Goal: Information Seeking & Learning: Learn about a topic

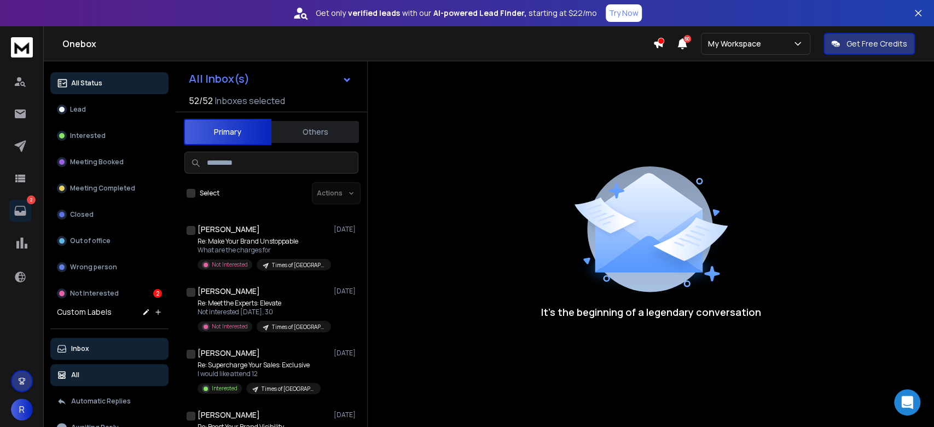
scroll to position [146, 0]
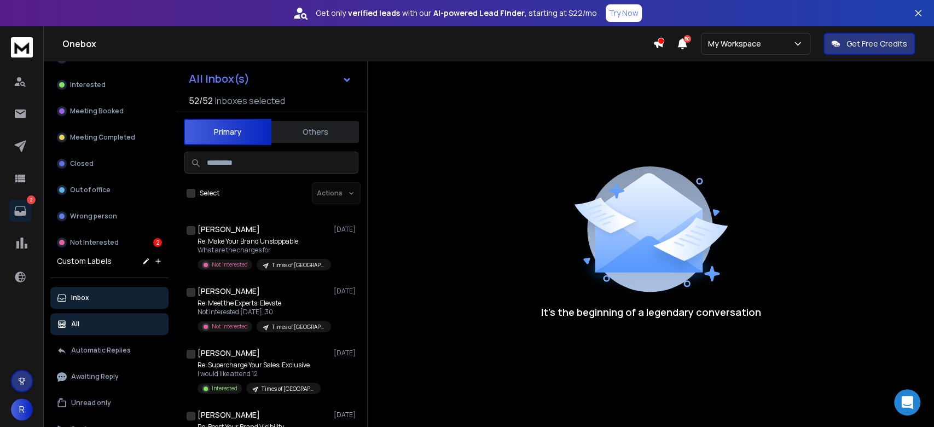
click at [94, 323] on button "All" at bounding box center [109, 324] width 118 height 22
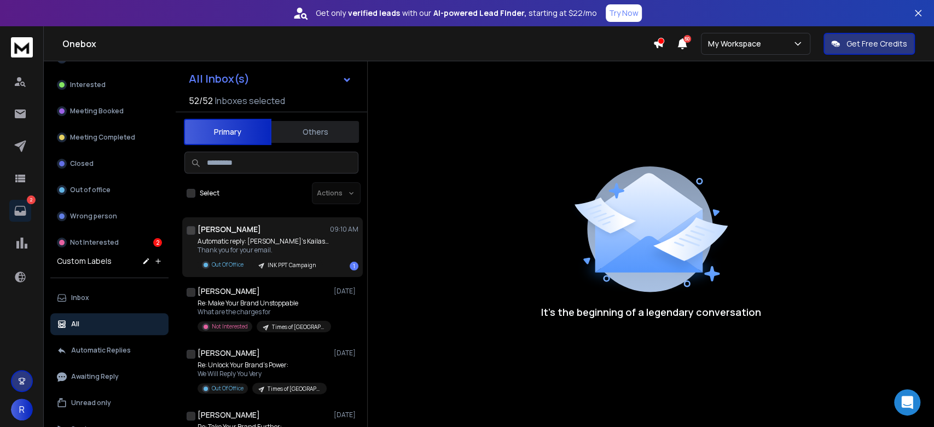
click at [319, 248] on p "Thank you for your email." at bounding box center [263, 250] width 131 height 9
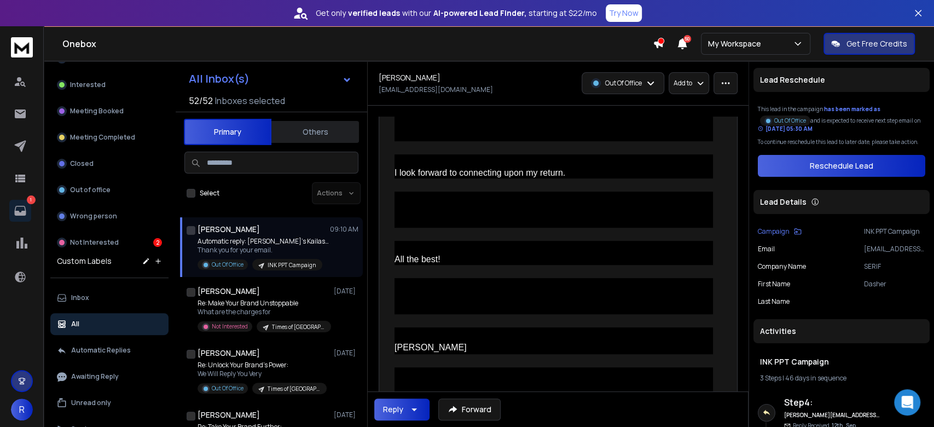
scroll to position [411, 0]
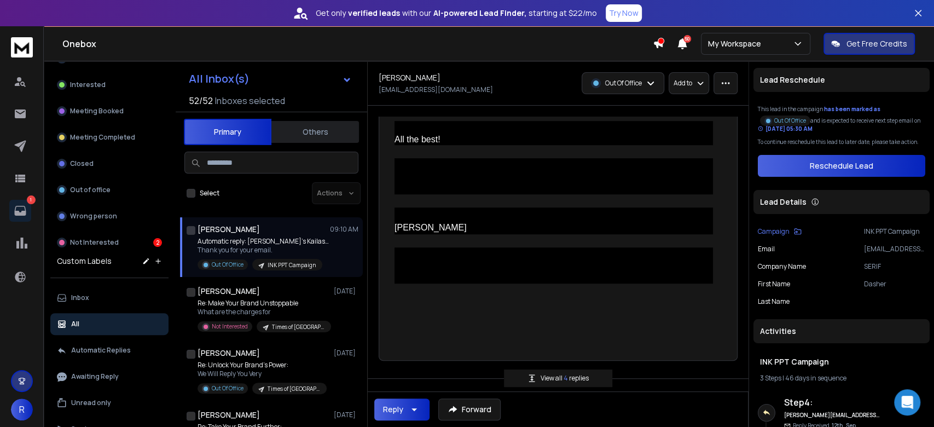
click at [549, 374] on p "View all 4 replies" at bounding box center [565, 378] width 48 height 9
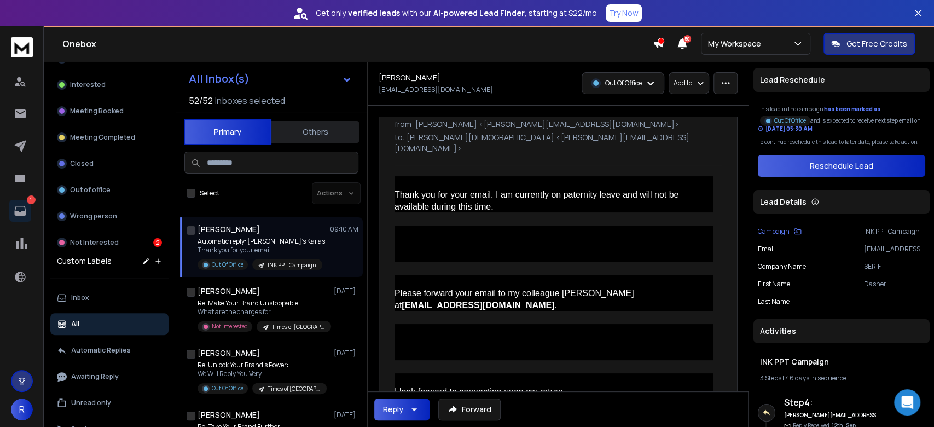
scroll to position [0, 0]
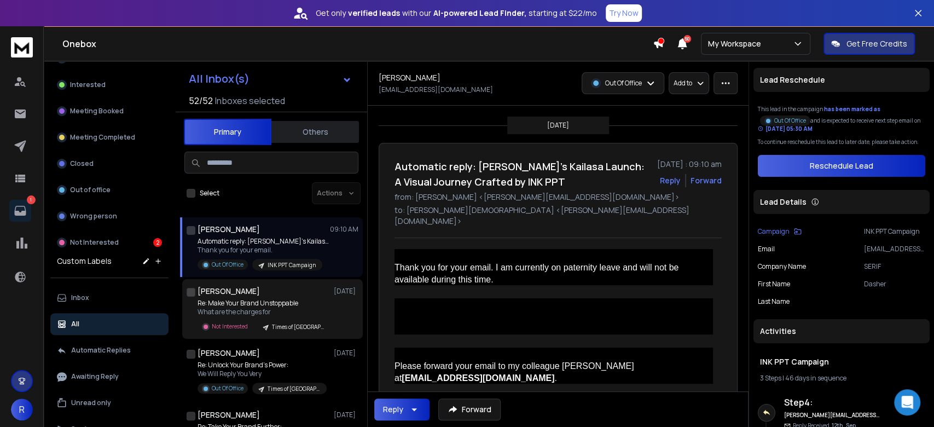
click at [271, 297] on div "Mitrapal Shishodia 01 Aug Re: Make Your Brand Unstoppable What are the charges …" at bounding box center [278, 309] width 161 height 47
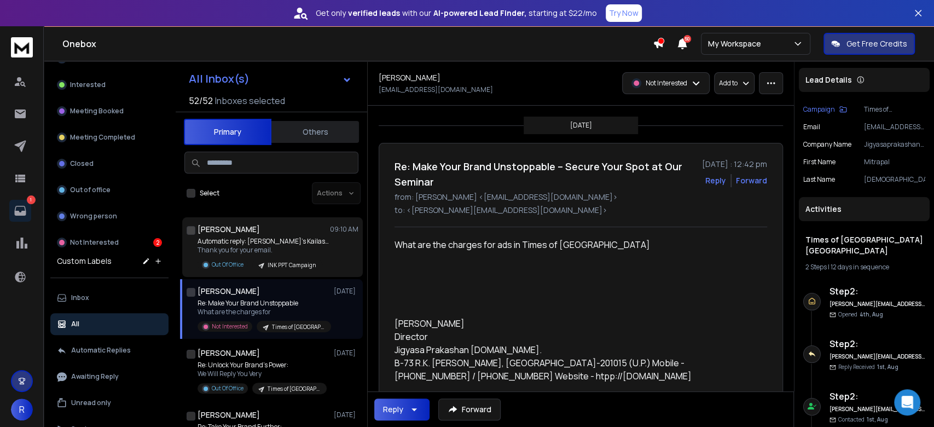
click at [260, 241] on p "Automatic reply: TARC's Kailasa Launch:" at bounding box center [263, 241] width 131 height 9
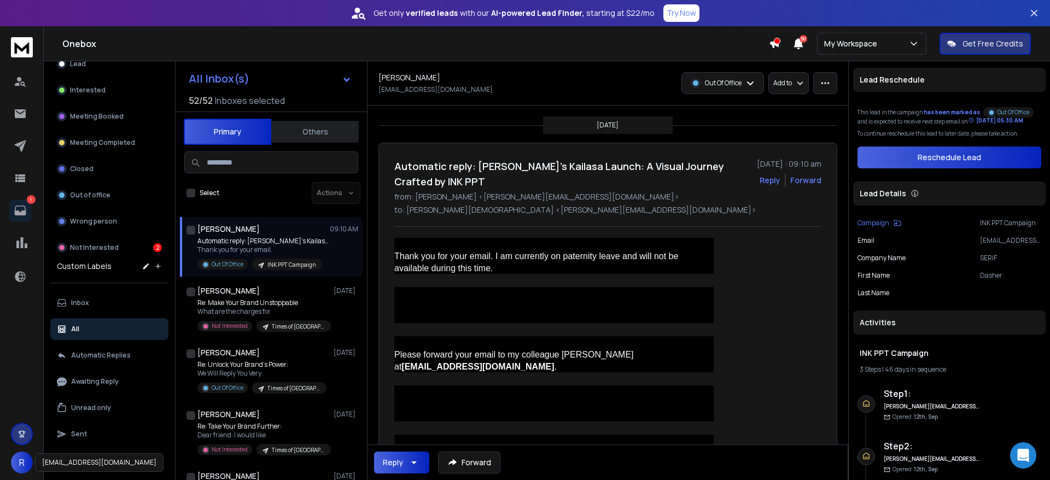
click at [21, 426] on span "R" at bounding box center [22, 463] width 22 height 22
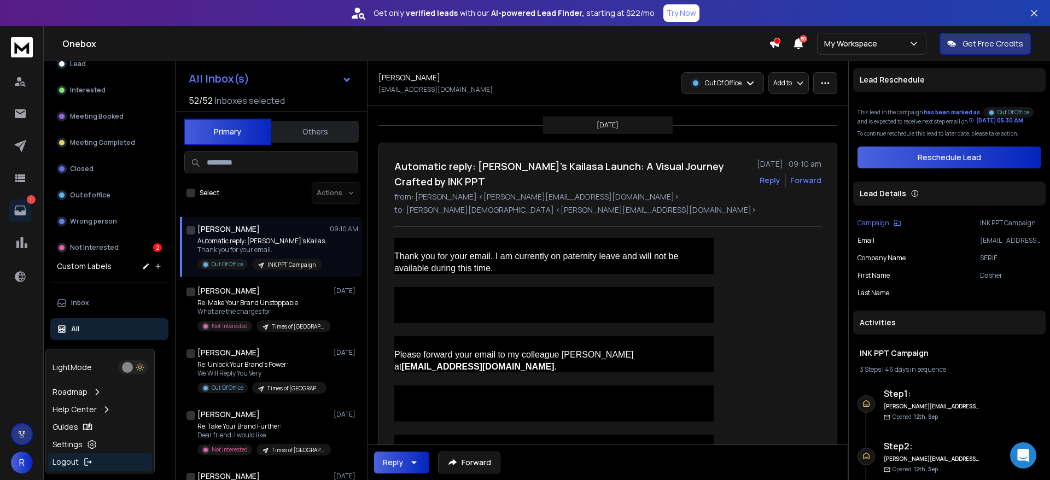
click at [126, 426] on div "Logout" at bounding box center [100, 463] width 104 height 18
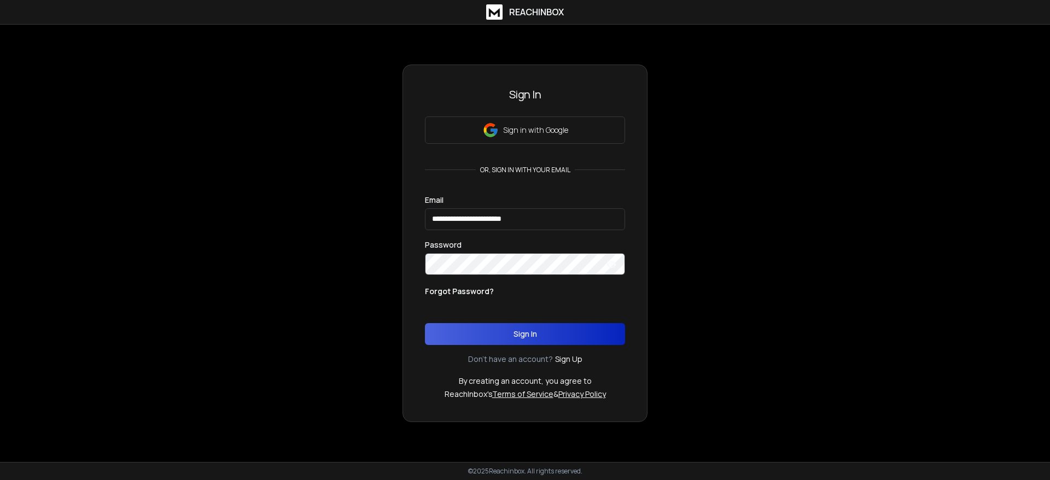
click at [504, 226] on input "**********" at bounding box center [525, 219] width 200 height 22
type input "**********"
click at [500, 342] on button "Sign In" at bounding box center [525, 334] width 200 height 22
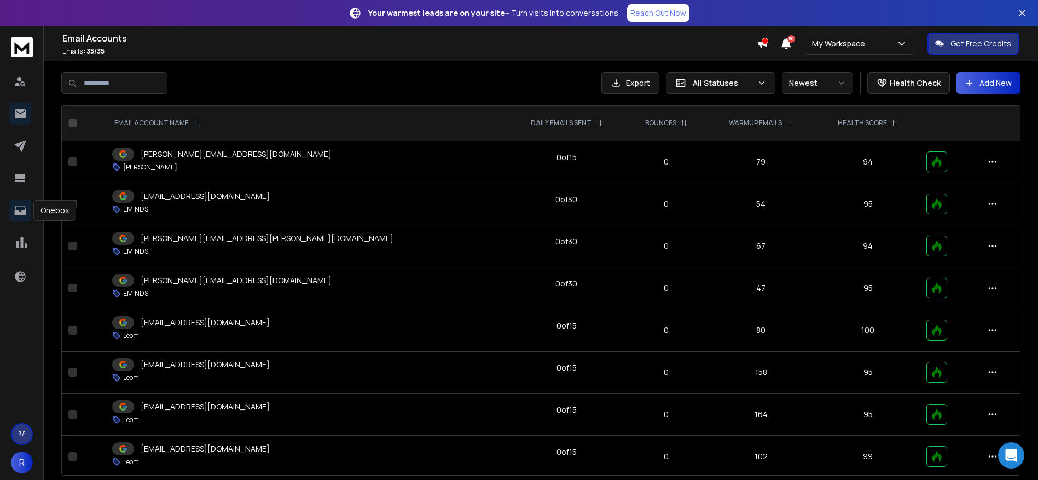
click at [19, 216] on icon at bounding box center [20, 210] width 13 height 13
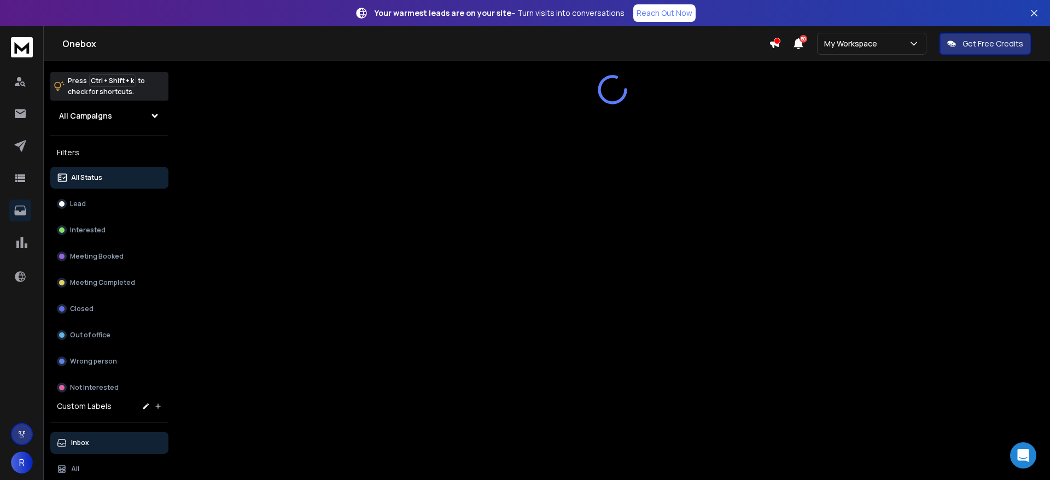
scroll to position [82, 0]
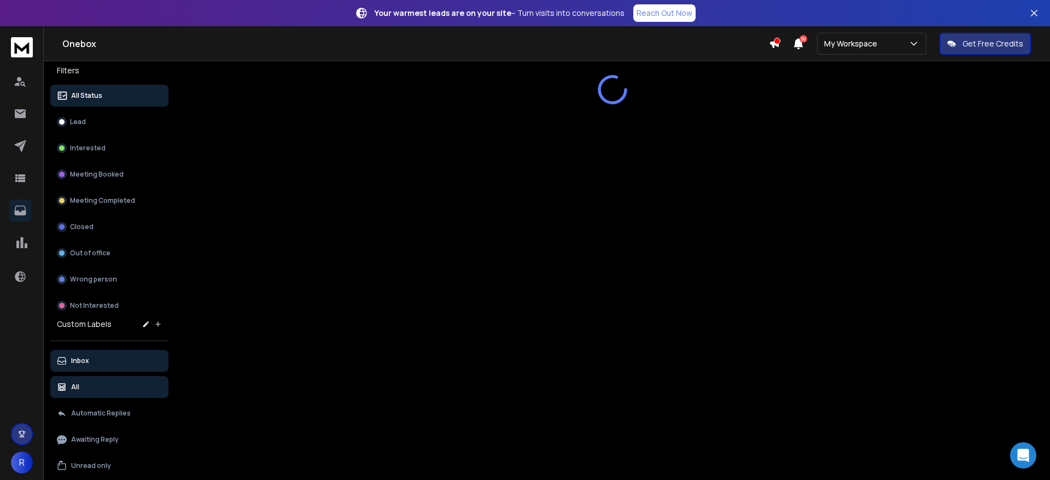
click at [97, 391] on button "All" at bounding box center [109, 387] width 118 height 22
click at [99, 386] on button "All" at bounding box center [109, 387] width 118 height 22
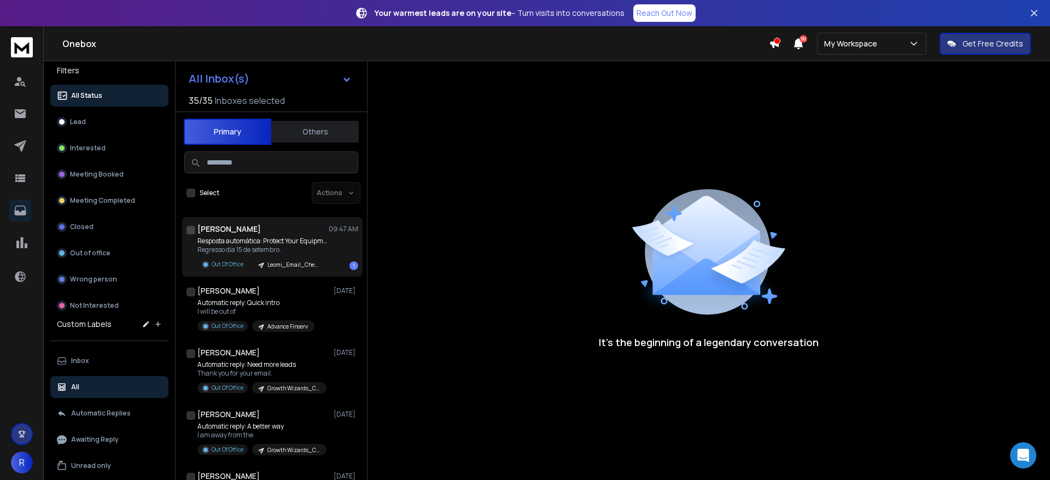
click at [295, 237] on p "Resposta automática: Protect Your Equipment" at bounding box center [263, 241] width 131 height 9
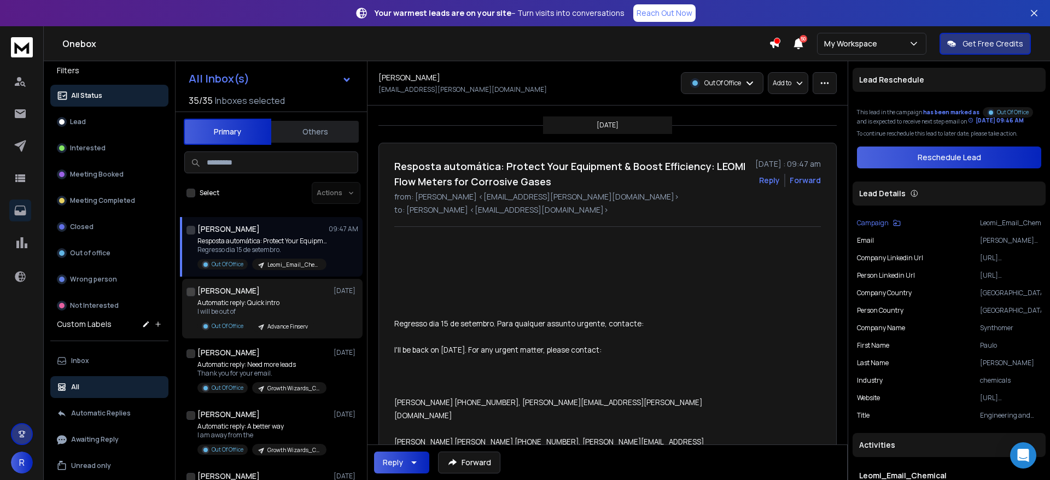
click at [317, 305] on div "Automatic reply: Quick intro I will be out of Out Of Office Advance Finserv" at bounding box center [278, 315] width 161 height 33
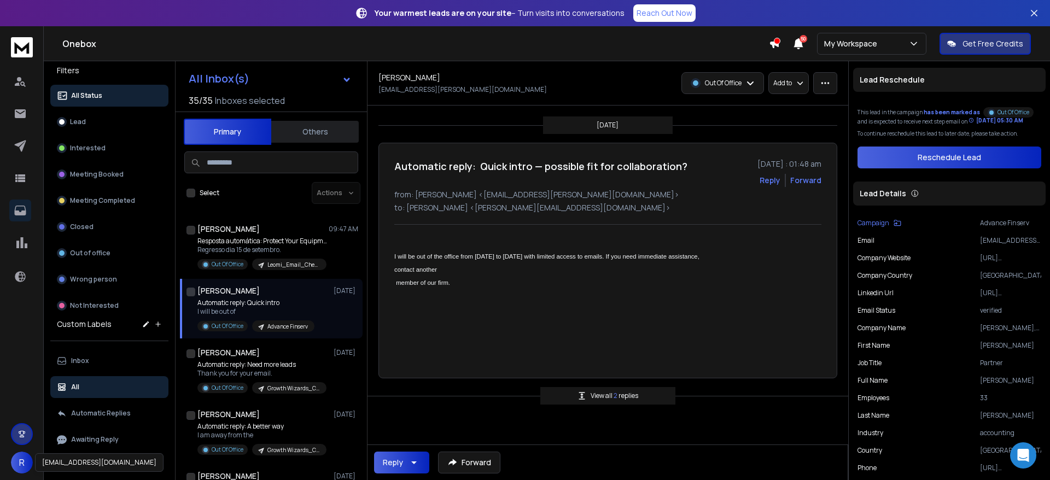
click at [15, 465] on span "R" at bounding box center [22, 463] width 22 height 22
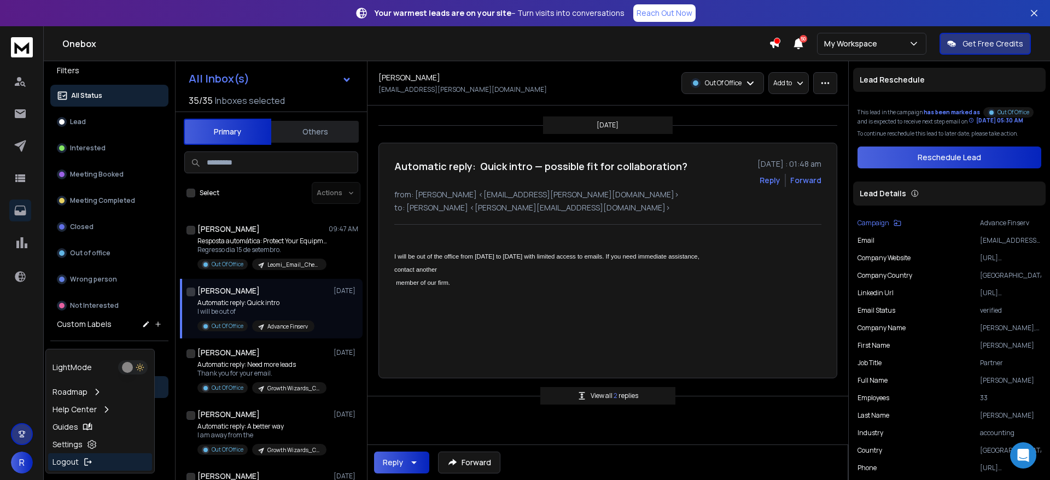
click at [68, 462] on p "Logout" at bounding box center [66, 462] width 26 height 11
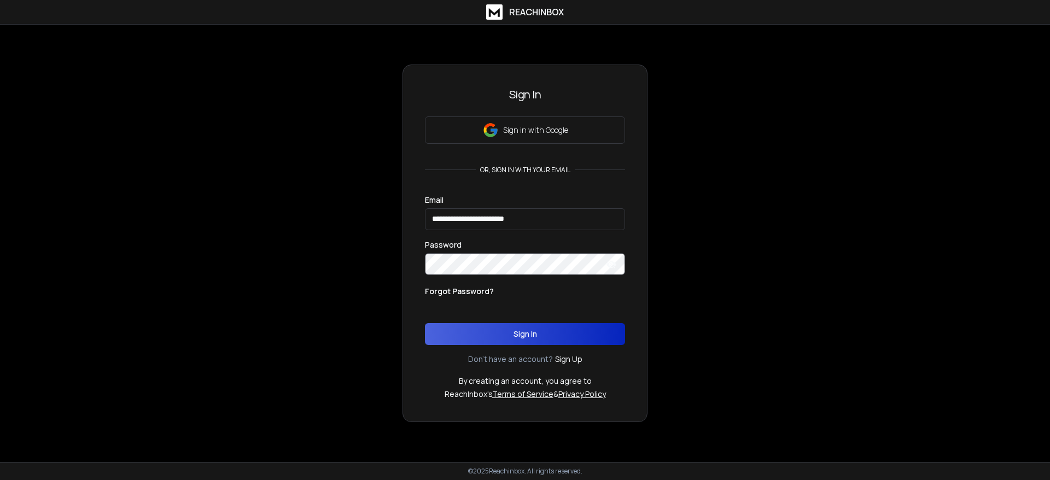
click at [531, 219] on input "**********" at bounding box center [525, 219] width 200 height 22
type input "**********"
click at [527, 347] on div "**********" at bounding box center [525, 258] width 200 height 283
click at [524, 343] on button "Sign In" at bounding box center [525, 334] width 200 height 22
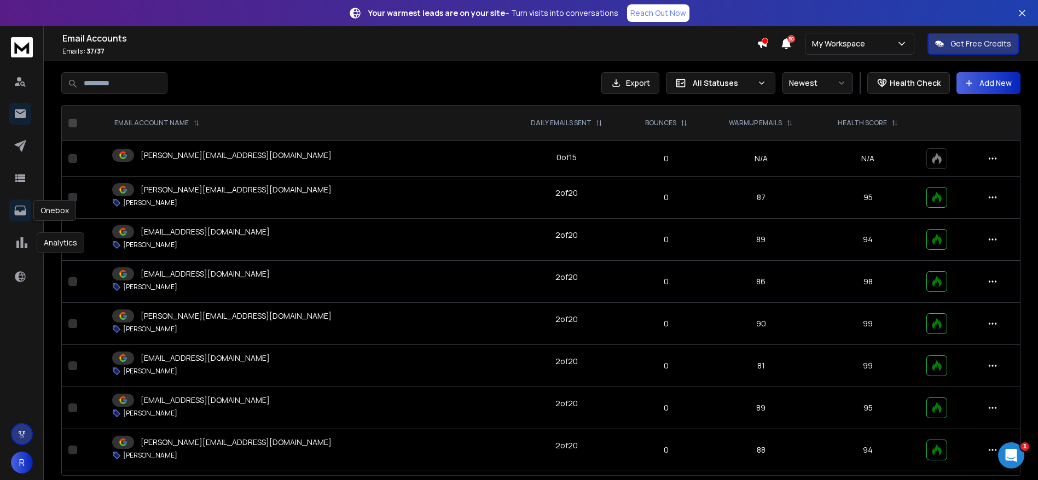
click at [22, 213] on icon at bounding box center [19, 211] width 11 height 10
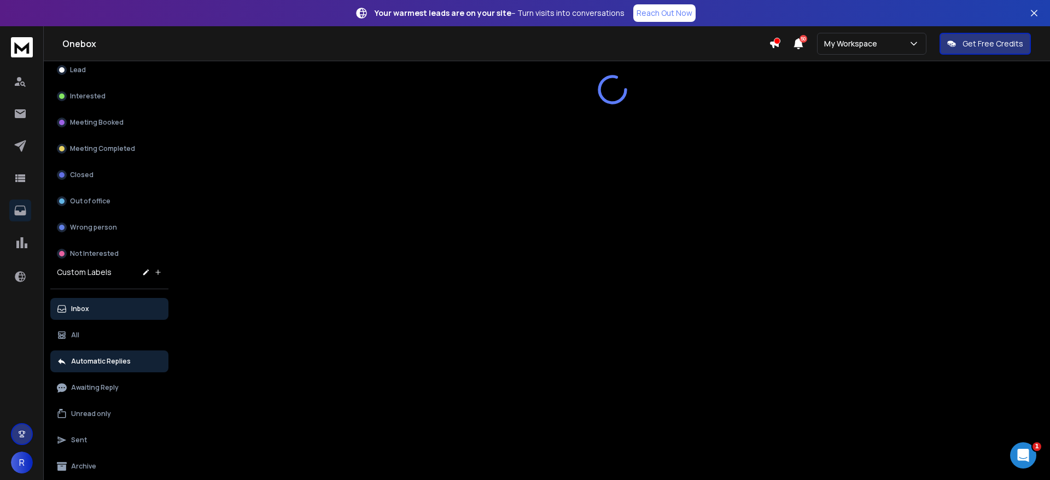
scroll to position [153, 0]
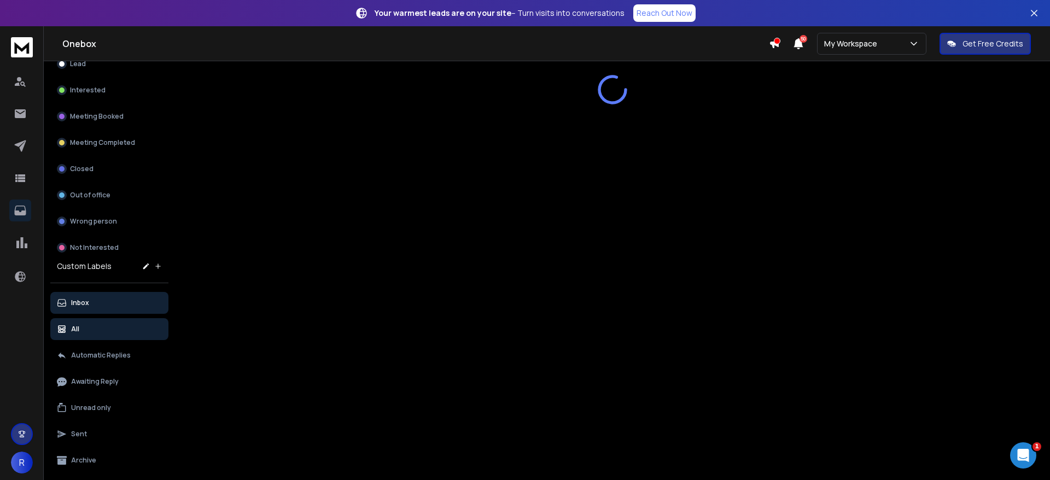
click at [110, 323] on button "All" at bounding box center [109, 329] width 118 height 22
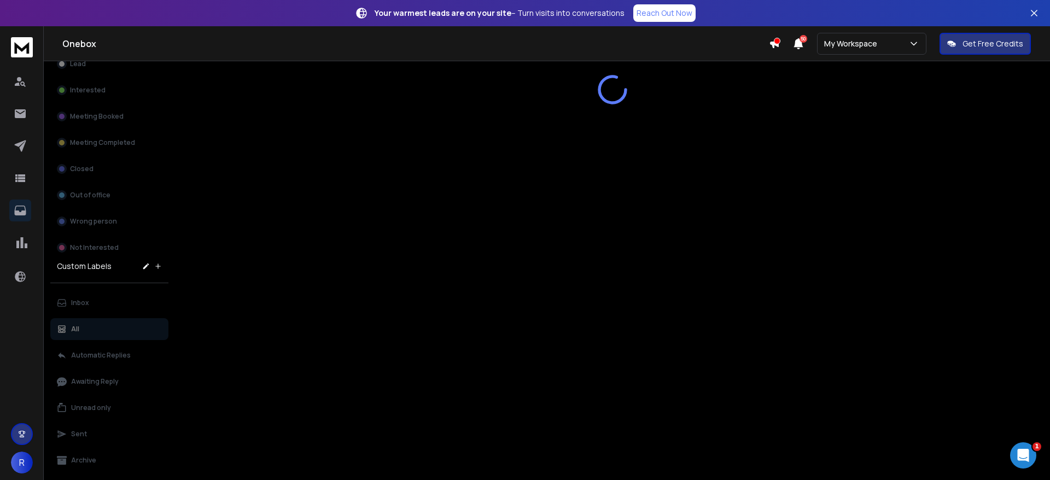
click at [1035, 8] on icon at bounding box center [1035, 13] width 10 height 10
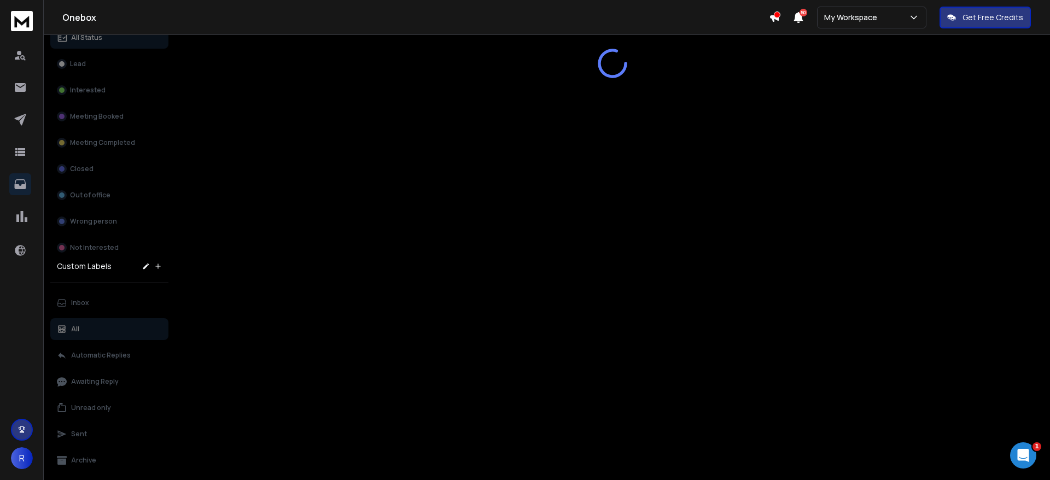
scroll to position [126, 0]
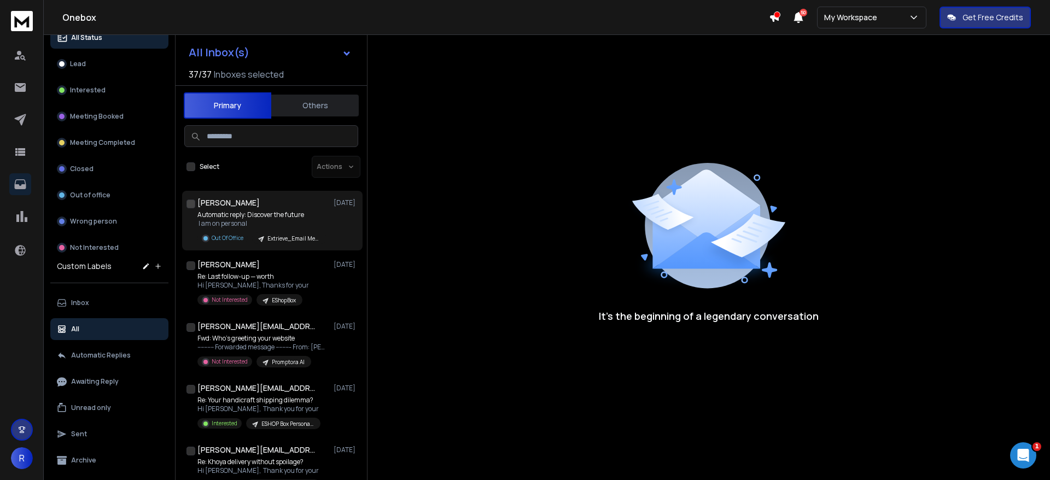
click at [293, 211] on p "Automatic reply: Discover the future" at bounding box center [262, 215] width 129 height 9
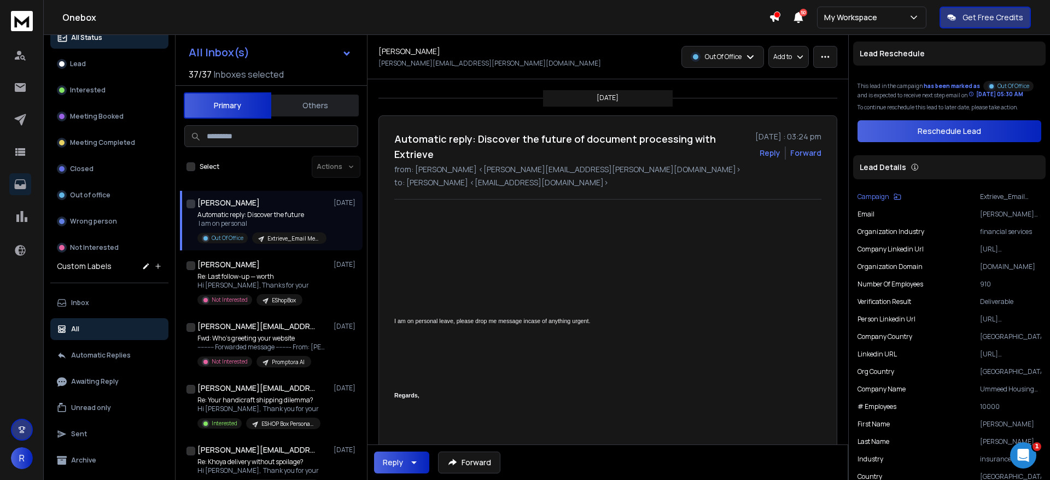
scroll to position [0, 0]
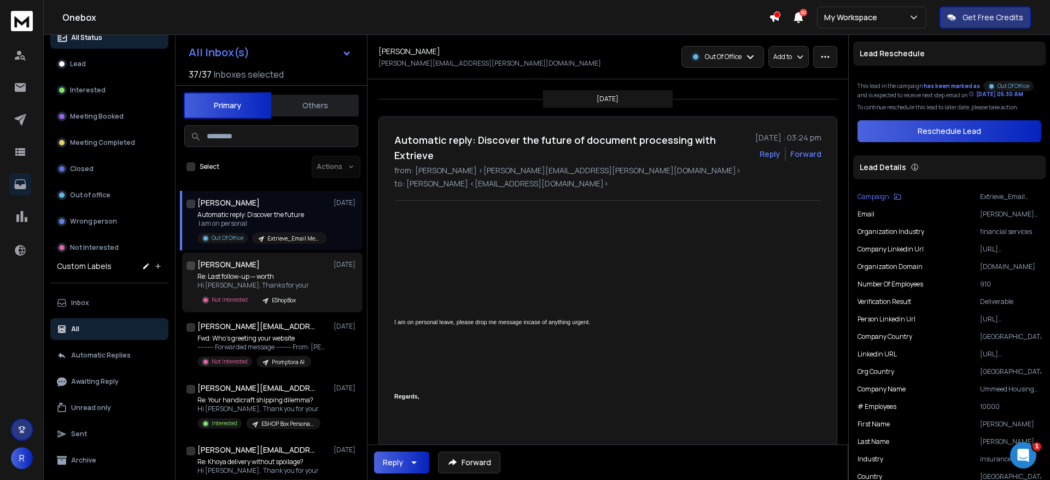
click at [296, 282] on p "Hi [PERSON_NAME], Thanks for your" at bounding box center [254, 285] width 112 height 9
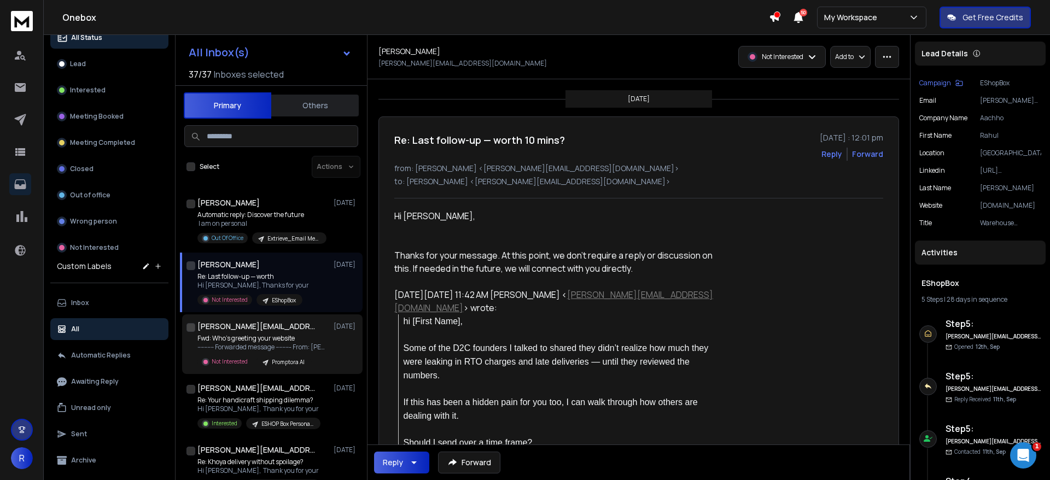
click at [328, 334] on p "Fwd: Who’s greeting your website" at bounding box center [263, 338] width 131 height 9
